Goal: Answer question/provide support

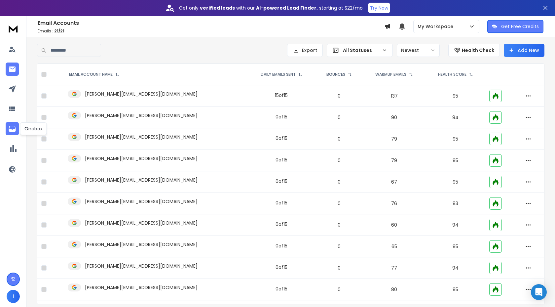
click at [16, 123] on link at bounding box center [12, 128] width 13 height 13
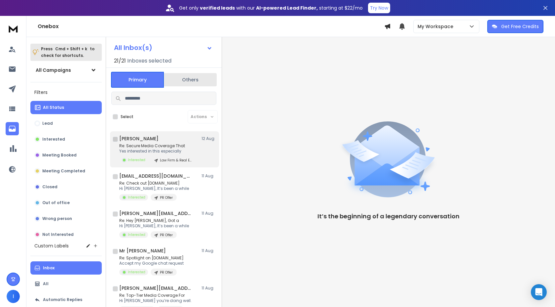
click at [141, 147] on p "Re: Secure Media Coverage That" at bounding box center [157, 145] width 76 height 5
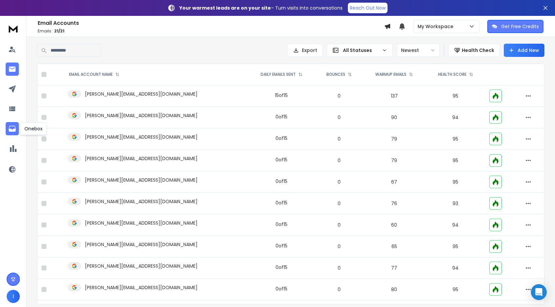
click at [10, 130] on icon at bounding box center [12, 129] width 7 height 6
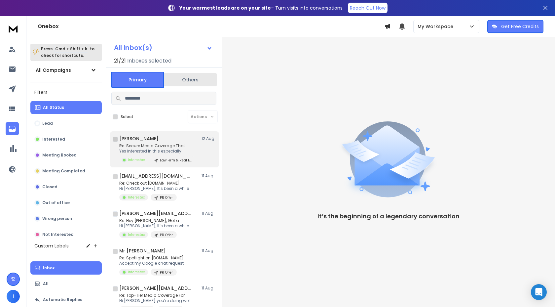
click at [175, 147] on p "Re: Secure Media Coverage That" at bounding box center [157, 145] width 76 height 5
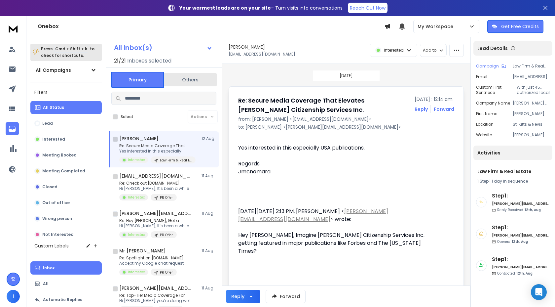
click at [304, 149] on div "Yes interested in this especially USA publications." at bounding box center [334, 148] width 193 height 8
click at [298, 174] on div "Jmcnamara" at bounding box center [334, 171] width 193 height 8
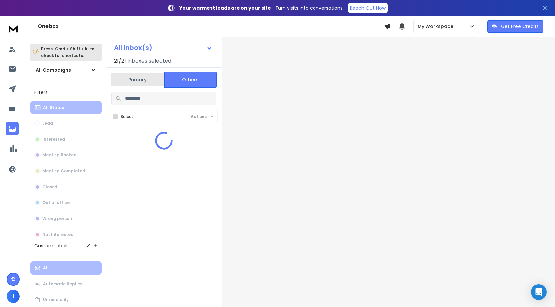
click at [188, 80] on button "Others" at bounding box center [190, 80] width 53 height 16
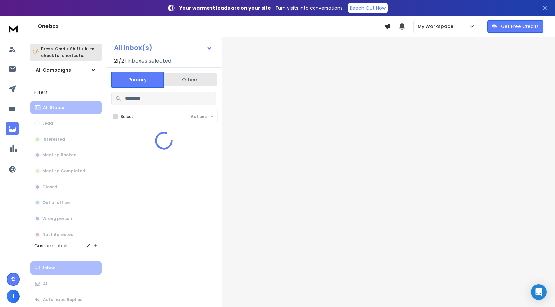
click at [150, 84] on button "Primary" at bounding box center [137, 80] width 53 height 16
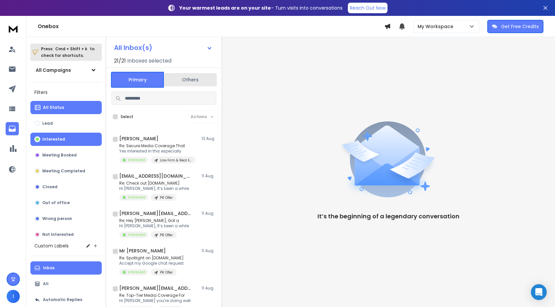
click at [68, 138] on button "Interested" at bounding box center [65, 138] width 71 height 13
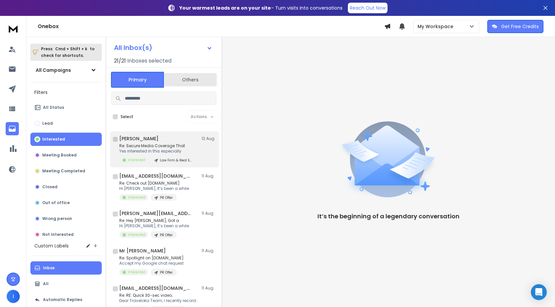
click at [162, 146] on p "Re: Secure Media Coverage That" at bounding box center [157, 145] width 76 height 5
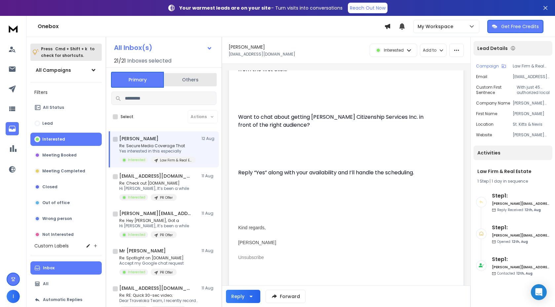
scroll to position [386, 0]
